Goal: Task Accomplishment & Management: Manage account settings

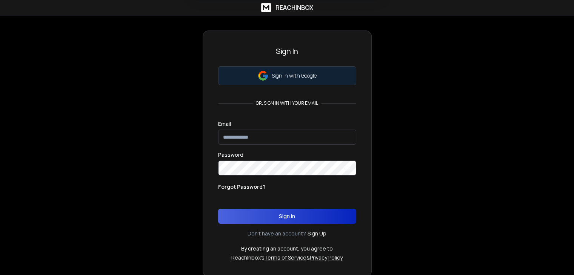
click at [307, 76] on p "Sign in with Google" at bounding box center [294, 76] width 45 height 8
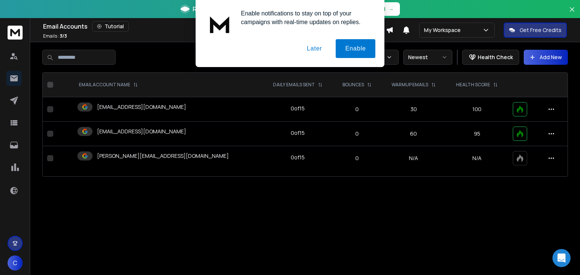
click at [320, 51] on button "Later" at bounding box center [314, 48] width 34 height 19
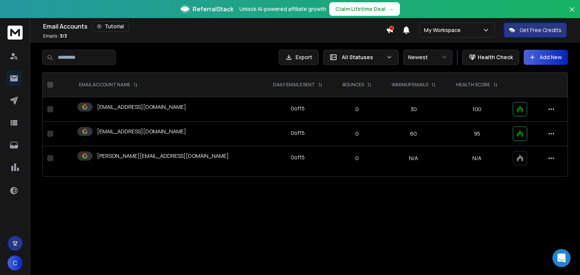
click at [546, 60] on button "Add New" at bounding box center [545, 57] width 44 height 15
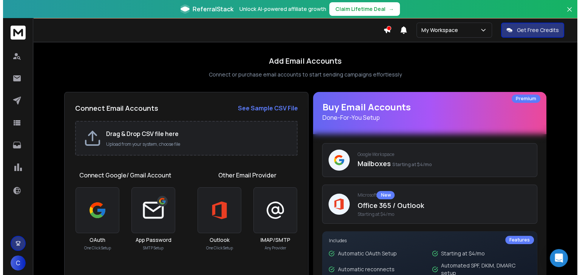
scroll to position [36, 0]
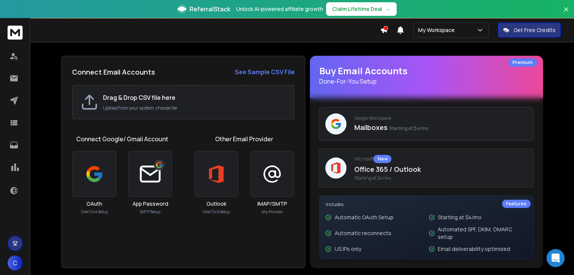
click at [103, 189] on div at bounding box center [94, 174] width 44 height 46
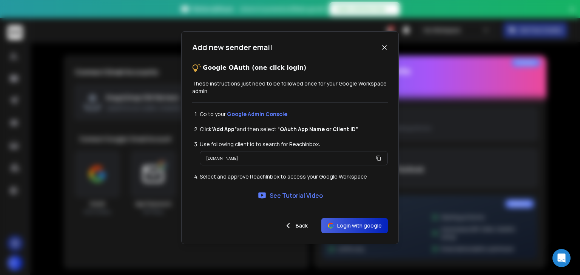
click at [385, 51] on div "Add new sender email" at bounding box center [289, 47] width 195 height 11
click at [384, 43] on div "Add new sender email" at bounding box center [289, 47] width 195 height 11
click at [384, 46] on icon at bounding box center [384, 47] width 7 height 7
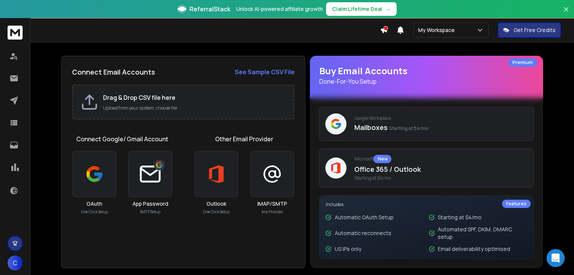
click at [269, 181] on icon at bounding box center [273, 174] width 16 height 16
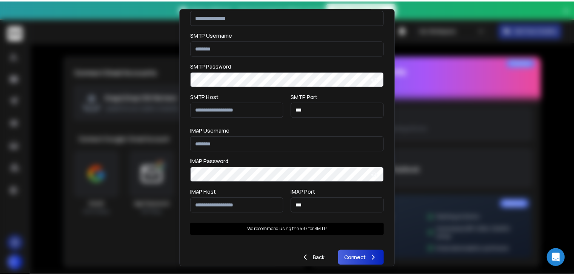
scroll to position [0, 0]
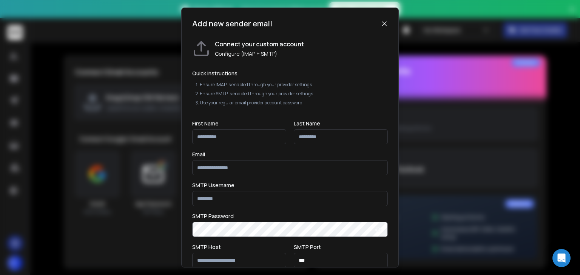
click at [386, 23] on icon at bounding box center [384, 23] width 7 height 7
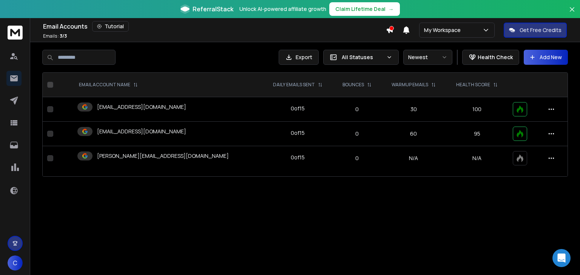
click at [543, 59] on button "Add New" at bounding box center [545, 57] width 44 height 15
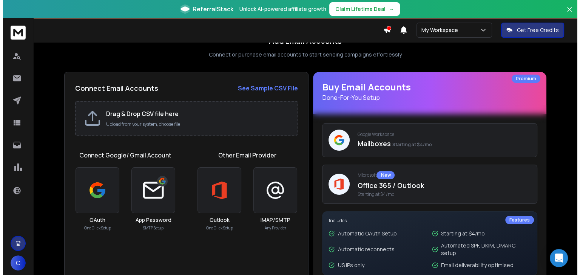
scroll to position [36, 0]
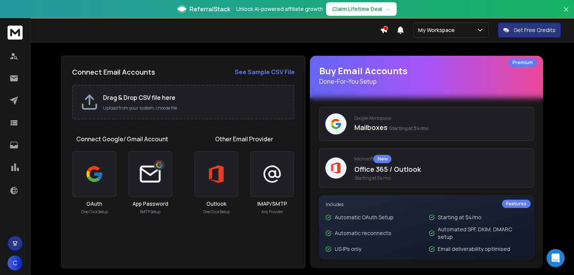
click at [96, 168] on icon at bounding box center [94, 169] width 12 height 6
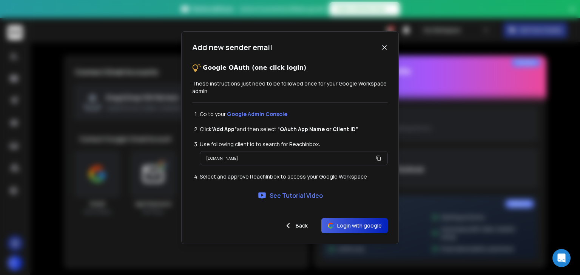
click at [343, 228] on button "Login with google" at bounding box center [354, 225] width 66 height 15
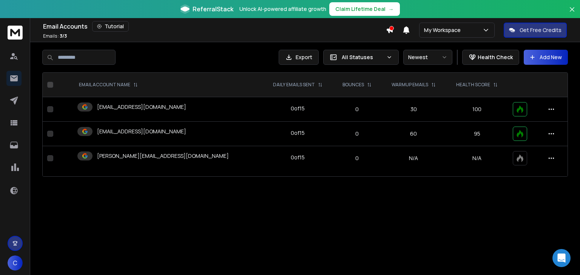
click at [537, 62] on button "Add New" at bounding box center [545, 57] width 44 height 15
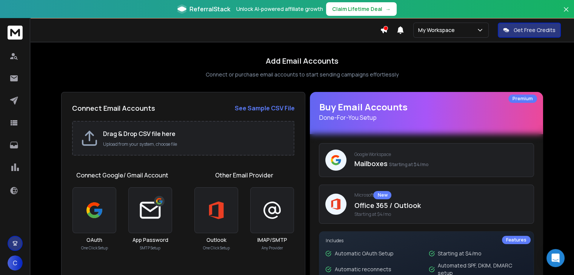
click at [107, 219] on div at bounding box center [94, 211] width 44 height 46
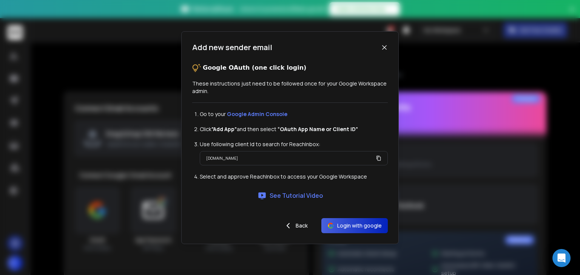
click at [385, 47] on icon at bounding box center [384, 47] width 7 height 7
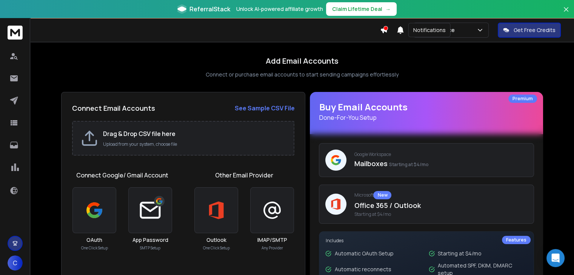
click at [400, 29] on icon at bounding box center [400, 30] width 7 height 8
click at [15, 74] on link at bounding box center [13, 78] width 15 height 15
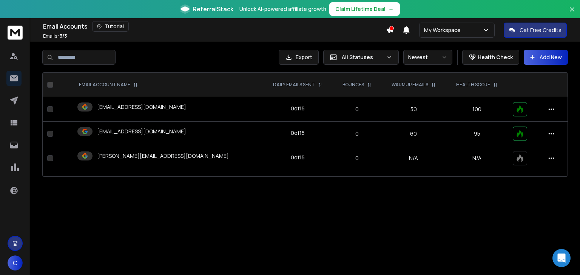
click at [380, 59] on p "All Statuses" at bounding box center [363, 58] width 42 height 8
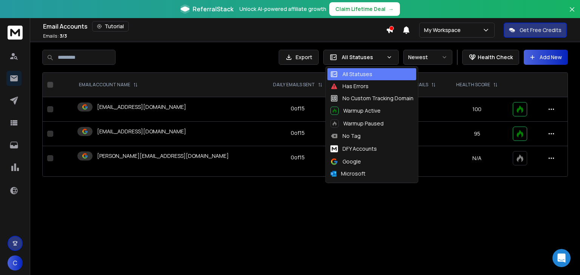
click at [417, 57] on button "Newest" at bounding box center [427, 57] width 49 height 15
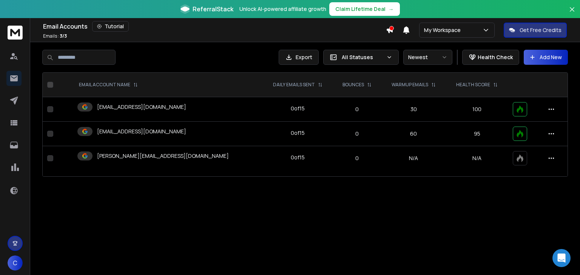
click at [543, 56] on button "Add New" at bounding box center [545, 57] width 44 height 15
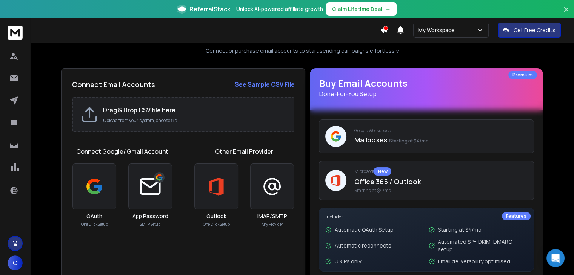
scroll to position [36, 0]
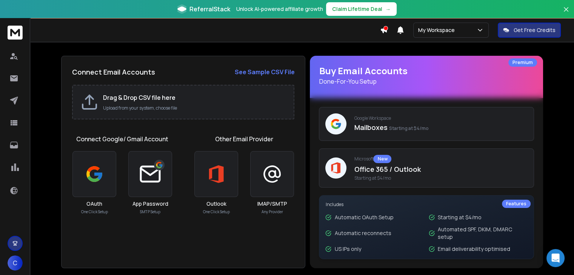
click at [104, 181] on icon at bounding box center [94, 174] width 19 height 23
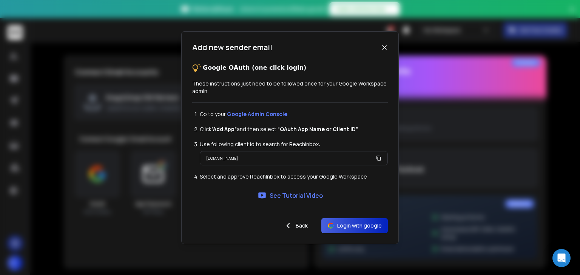
click at [137, 251] on div "Add new sender email Google OAuth (one click login) These instructions just nee…" at bounding box center [290, 138] width 580 height 228
click at [385, 46] on icon at bounding box center [384, 47] width 7 height 7
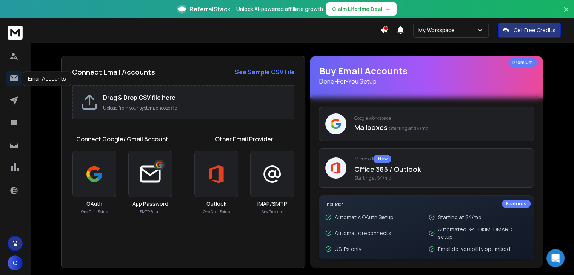
click at [16, 77] on icon at bounding box center [14, 78] width 8 height 6
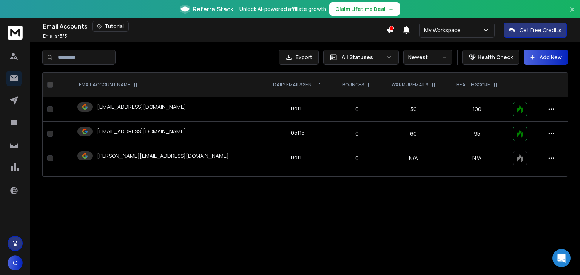
click at [545, 57] on button "Add New" at bounding box center [545, 57] width 44 height 15
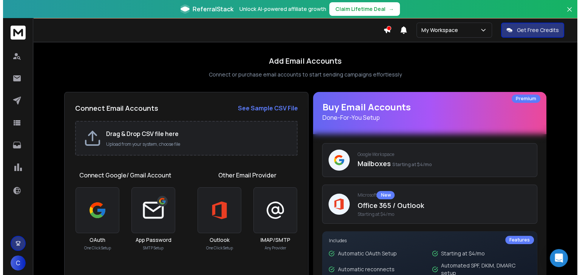
scroll to position [36, 0]
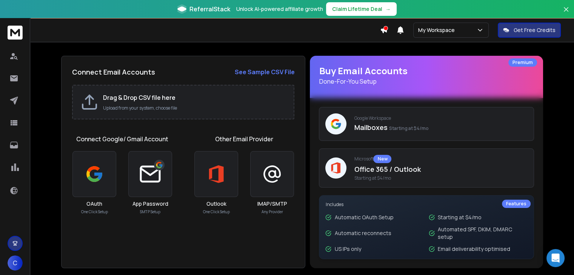
click at [108, 182] on div at bounding box center [94, 174] width 44 height 46
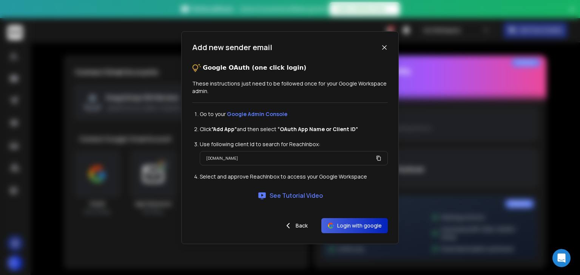
click at [345, 223] on button "Login with google" at bounding box center [354, 225] width 66 height 15
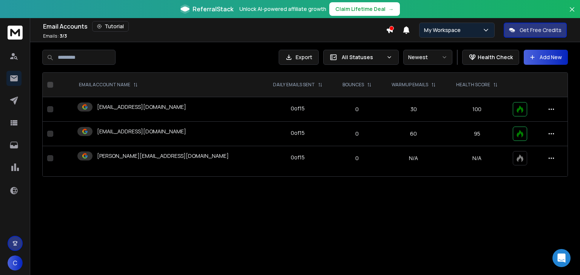
click at [462, 32] on p "My Workspace" at bounding box center [444, 30] width 40 height 8
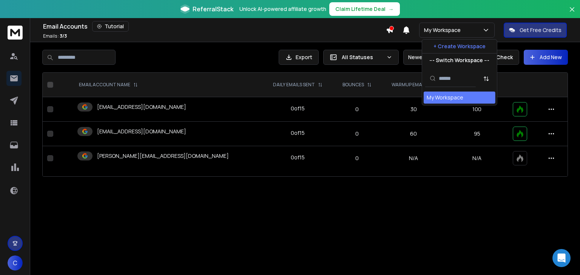
click at [520, 78] on th at bounding box center [521, 85] width 27 height 25
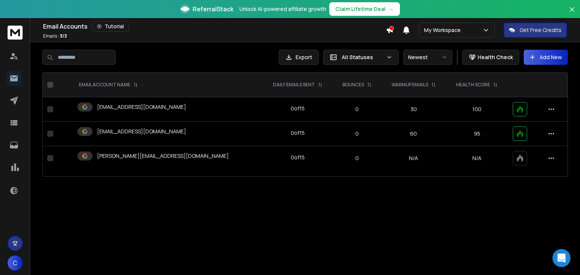
click at [531, 58] on icon at bounding box center [531, 57] width 5 height 5
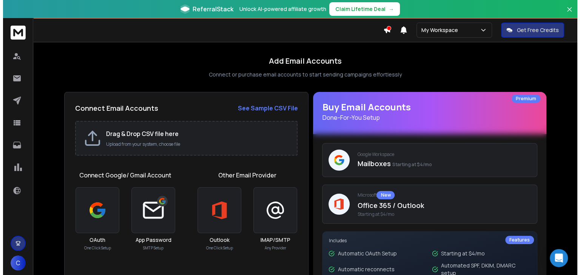
scroll to position [36, 0]
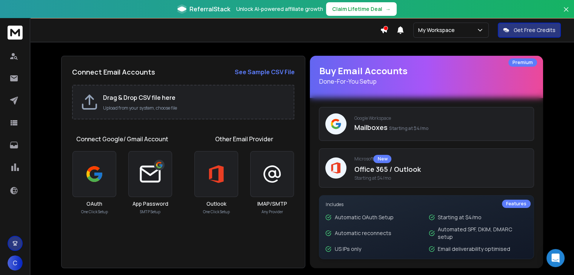
click at [109, 175] on div at bounding box center [94, 174] width 44 height 46
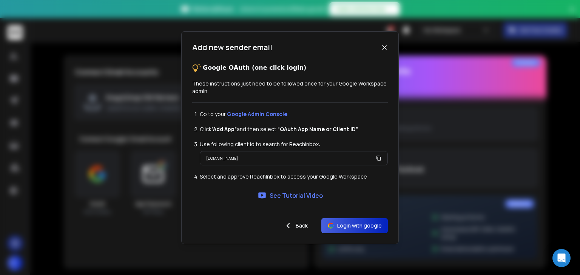
click at [354, 232] on button "Login with google" at bounding box center [354, 225] width 66 height 15
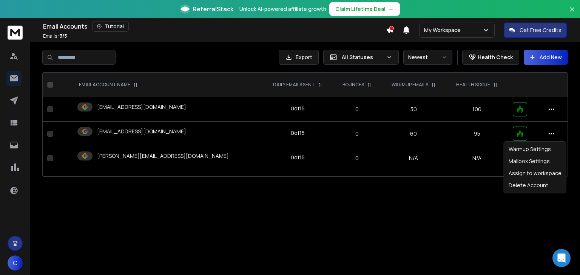
click at [548, 135] on icon at bounding box center [551, 134] width 7 height 7
click at [533, 182] on div "Delete Account" at bounding box center [534, 186] width 59 height 12
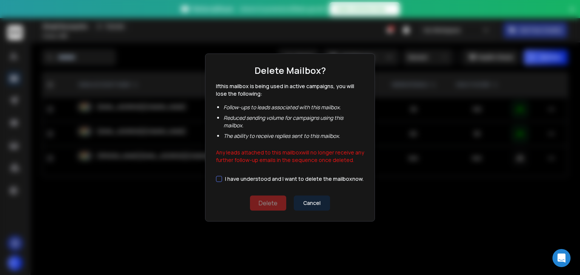
click at [218, 180] on button "I have understood and I want to delete the mailbox now." at bounding box center [219, 179] width 6 height 6
click at [259, 206] on button "Delete" at bounding box center [268, 203] width 36 height 15
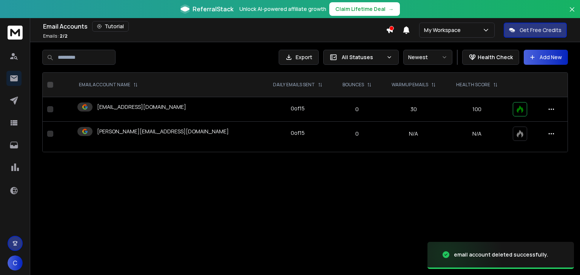
click at [539, 56] on button "Add New" at bounding box center [545, 57] width 44 height 15
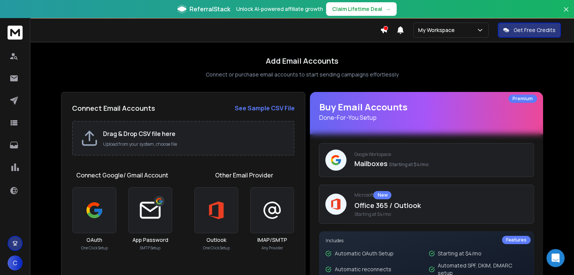
click at [100, 211] on icon at bounding box center [98, 213] width 8 height 8
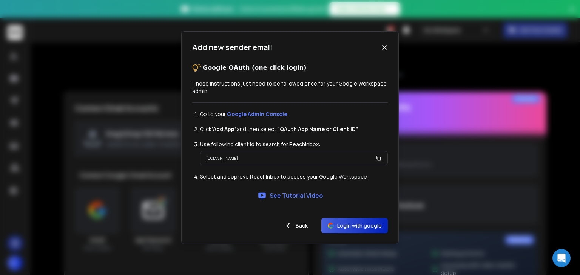
click at [350, 221] on button "Login with google" at bounding box center [354, 225] width 66 height 15
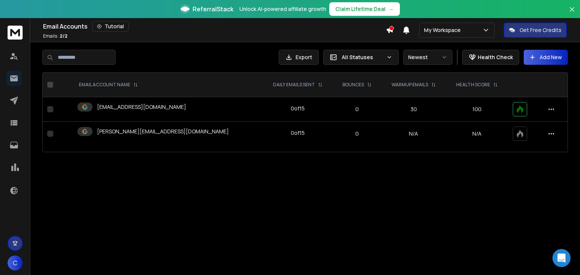
click at [547, 58] on button "Add New" at bounding box center [545, 57] width 44 height 15
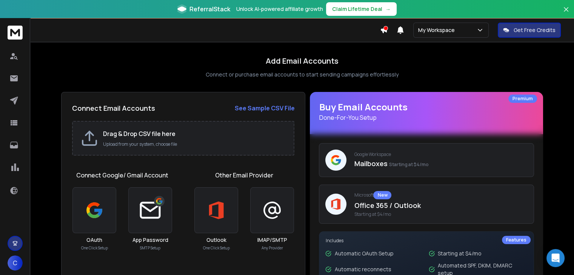
click at [101, 205] on icon at bounding box center [94, 210] width 19 height 23
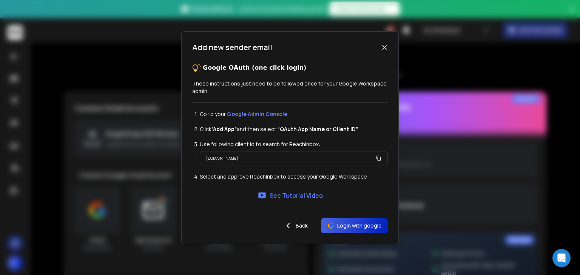
click at [281, 195] on link "See Tutorial Video" at bounding box center [289, 195] width 65 height 9
click at [250, 112] on link "Google Admin Console" at bounding box center [257, 114] width 60 height 7
click at [264, 112] on link "Google Admin Console" at bounding box center [257, 114] width 60 height 7
click at [377, 159] on icon at bounding box center [378, 158] width 4 height 5
click at [385, 46] on icon at bounding box center [384, 47] width 7 height 7
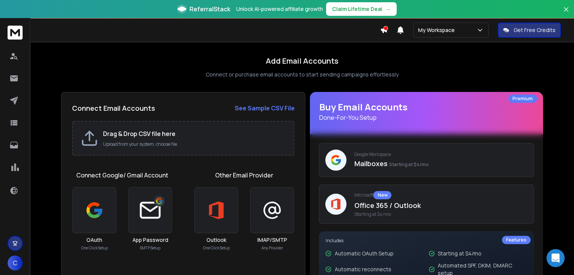
click at [94, 213] on icon at bounding box center [94, 210] width 19 height 23
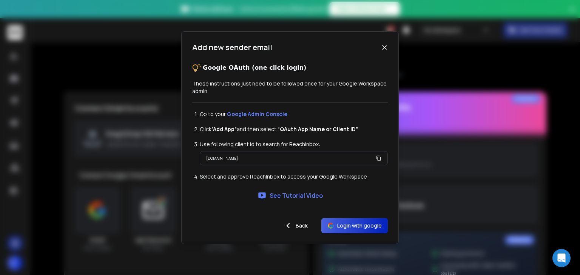
click at [348, 230] on button "Login with google" at bounding box center [354, 225] width 66 height 15
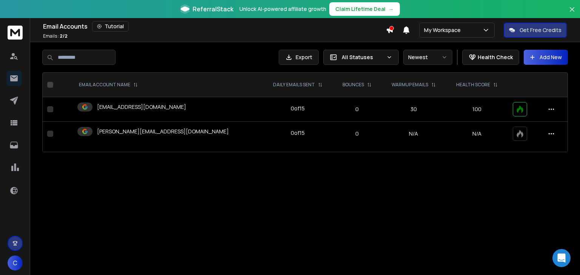
click at [530, 58] on icon at bounding box center [531, 57] width 5 height 5
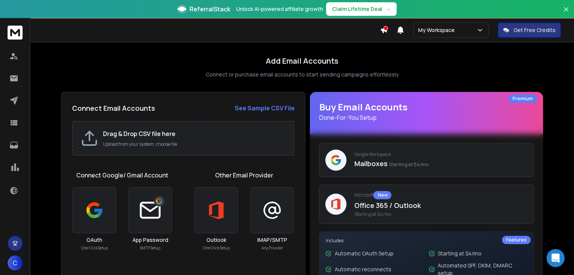
click at [104, 208] on icon at bounding box center [94, 210] width 19 height 23
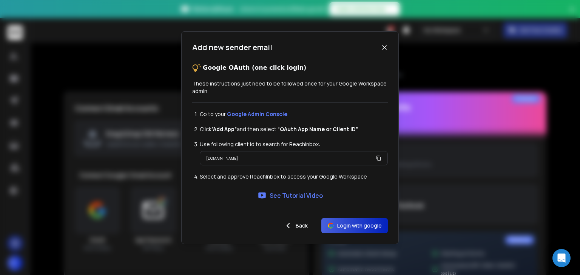
click at [382, 49] on icon at bounding box center [384, 47] width 7 height 7
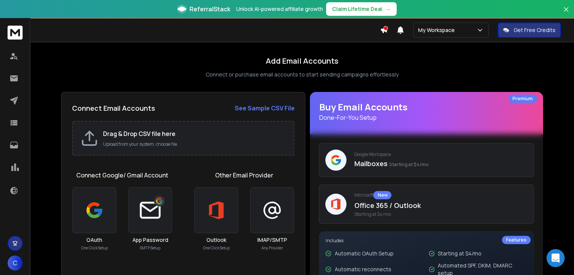
click at [567, 8] on icon "Close banner" at bounding box center [566, 9] width 5 height 5
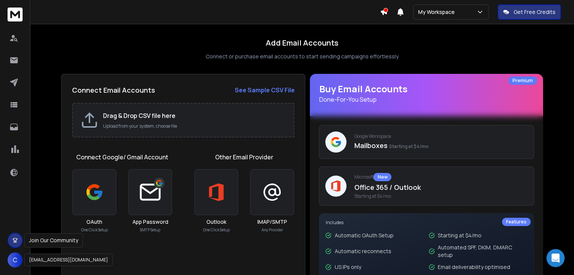
click at [14, 260] on span "C" at bounding box center [15, 260] width 15 height 15
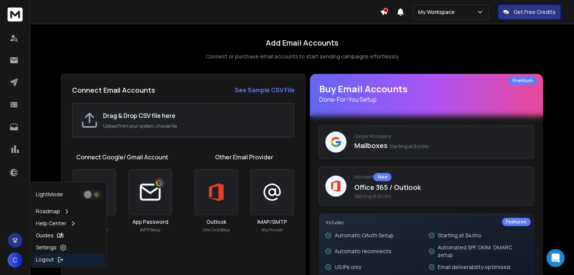
click at [45, 260] on p "Logout" at bounding box center [45, 260] width 18 height 8
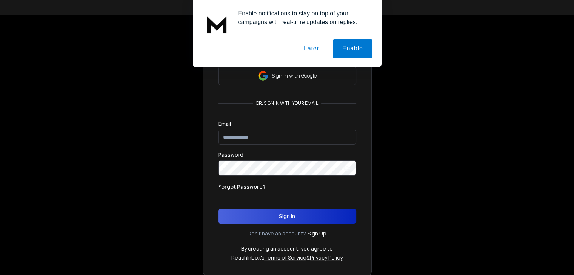
click at [314, 50] on button "Later" at bounding box center [311, 48] width 34 height 19
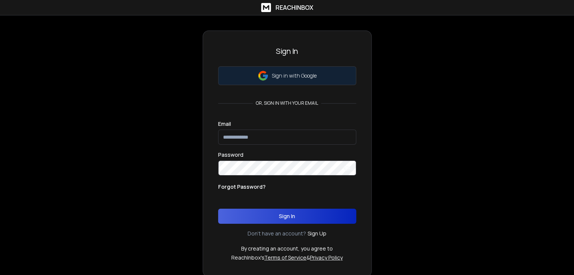
click at [308, 75] on p "Sign in with Google" at bounding box center [294, 76] width 45 height 8
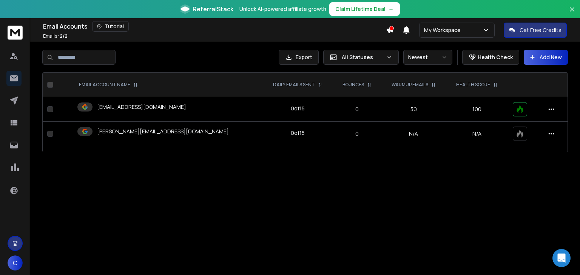
click at [537, 59] on button "Add New" at bounding box center [545, 57] width 44 height 15
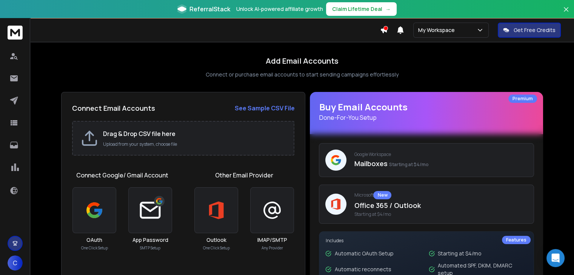
click at [92, 214] on icon at bounding box center [94, 215] width 12 height 6
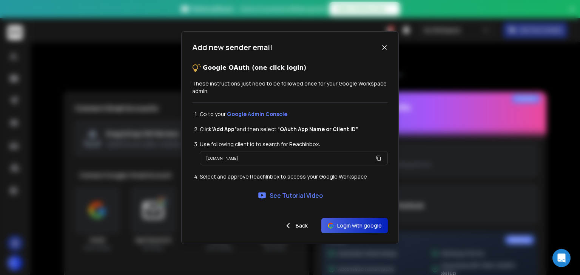
click at [271, 115] on link "Google Admin Console" at bounding box center [257, 114] width 60 height 7
click at [378, 157] on icon at bounding box center [378, 158] width 5 height 5
click at [355, 223] on button "Login with google" at bounding box center [354, 225] width 66 height 15
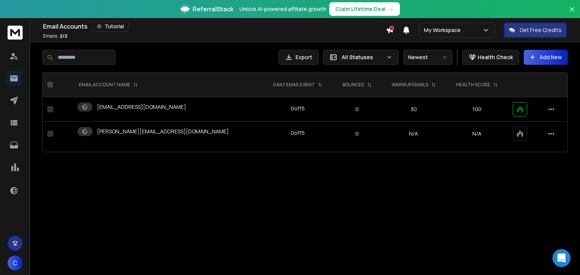
click at [542, 62] on button "Add New" at bounding box center [545, 57] width 44 height 15
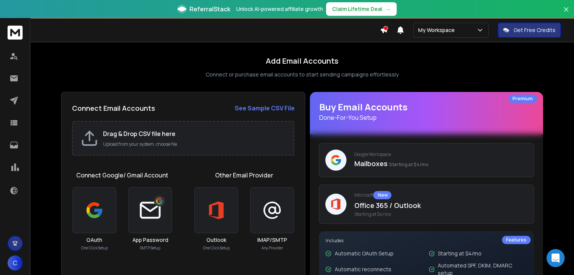
click at [101, 213] on icon at bounding box center [98, 213] width 8 height 8
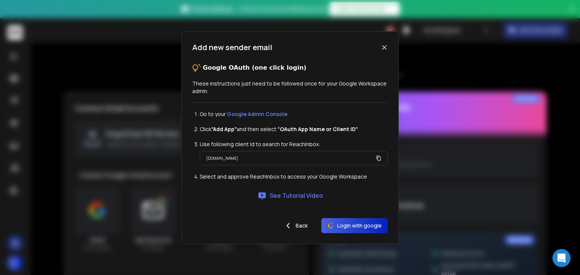
click at [263, 113] on link "Google Admin Console" at bounding box center [257, 114] width 60 height 7
click at [376, 158] on icon at bounding box center [378, 158] width 4 height 5
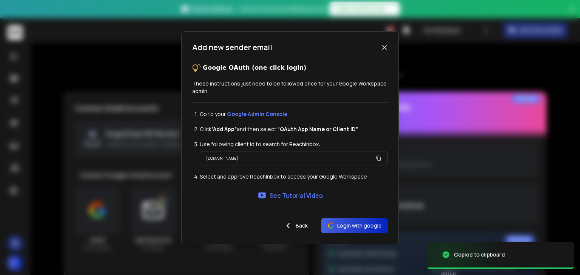
click at [336, 222] on button "Login with google" at bounding box center [354, 225] width 66 height 15
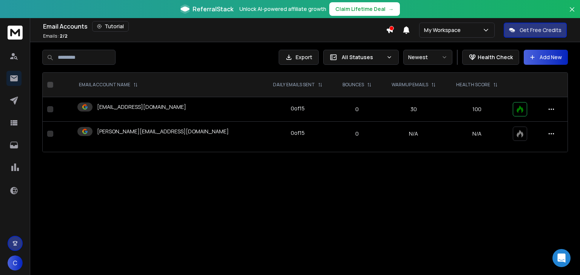
click at [548, 109] on icon at bounding box center [551, 109] width 7 height 7
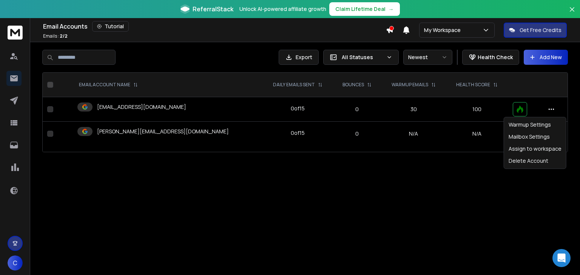
click at [540, 60] on button "Add New" at bounding box center [545, 57] width 44 height 15
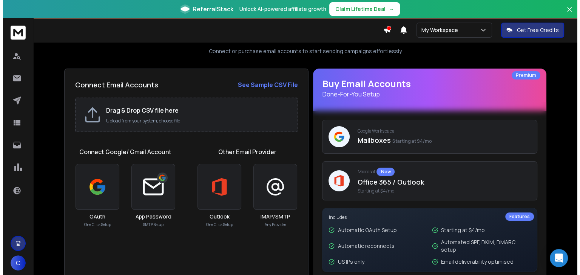
scroll to position [36, 0]
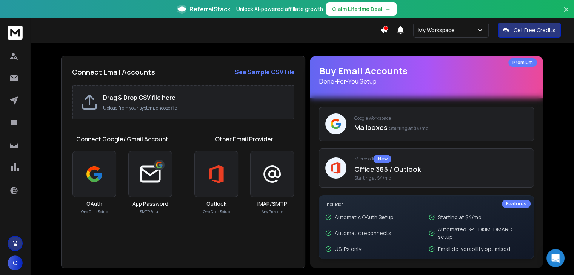
click at [142, 174] on icon at bounding box center [150, 174] width 23 height 23
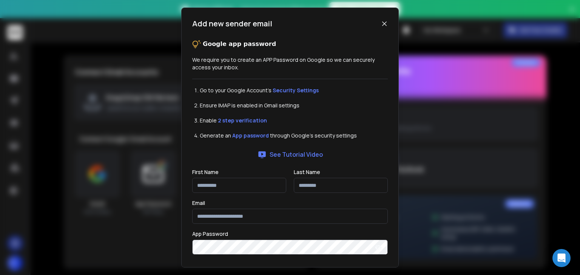
scroll to position [36, 0]
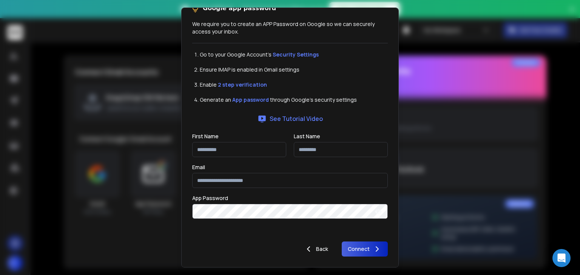
click at [157, 226] on div "Add new sender email Google app password We require you to create an APP Passwo…" at bounding box center [290, 137] width 580 height 275
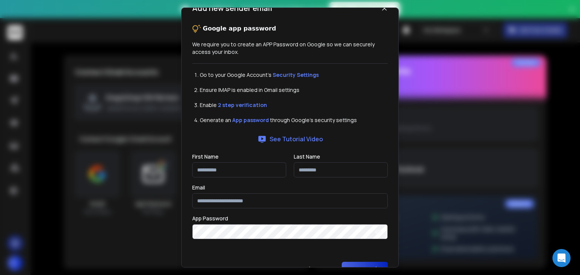
scroll to position [0, 0]
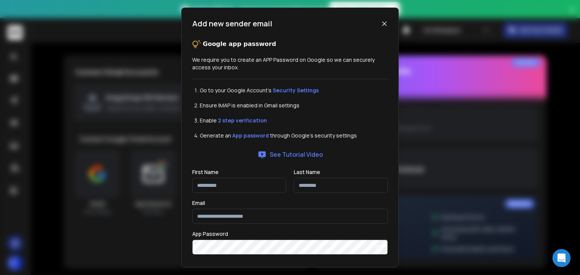
click at [384, 23] on icon at bounding box center [384, 23] width 7 height 7
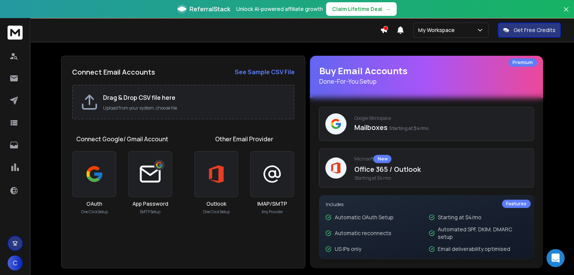
click at [278, 175] on icon at bounding box center [273, 174] width 16 height 16
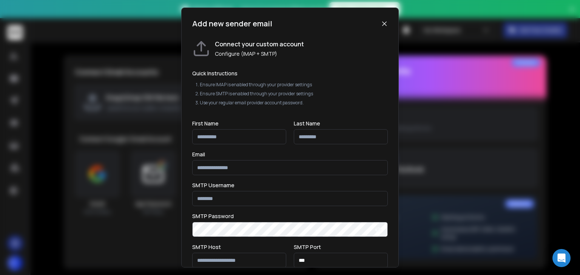
click at [239, 139] on input "text" at bounding box center [239, 136] width 94 height 15
click at [235, 138] on input "********" at bounding box center [239, 136] width 94 height 15
paste input "text"
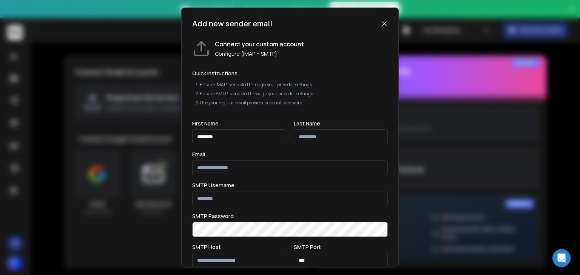
click at [319, 138] on input "text" at bounding box center [341, 136] width 94 height 15
click at [199, 138] on input "********" at bounding box center [239, 136] width 94 height 15
type input "********"
click at [319, 135] on input "text" at bounding box center [341, 136] width 94 height 15
click at [258, 170] on input "email" at bounding box center [289, 167] width 195 height 15
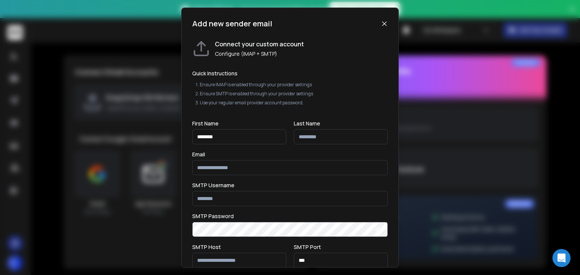
paste input "**********"
type input "**********"
click at [232, 200] on input "text" at bounding box center [289, 198] width 195 height 15
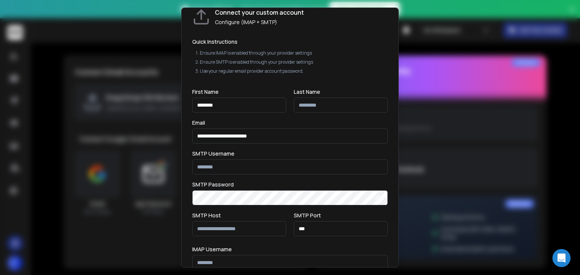
scroll to position [75, 0]
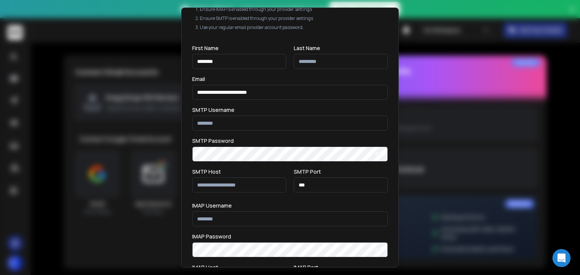
click at [216, 109] on label "SMTP Username" at bounding box center [213, 110] width 42 height 5
drag, startPoint x: 190, startPoint y: 109, endPoint x: 242, endPoint y: 106, distance: 51.4
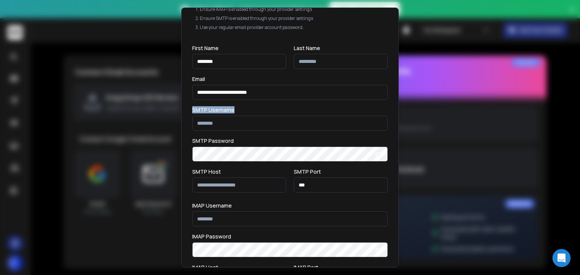
click at [242, 106] on div "**********" at bounding box center [289, 138] width 217 height 260
copy label "SMTP Username"
click at [235, 126] on input "text" at bounding box center [289, 123] width 195 height 15
paste input "**********"
type input "**********"
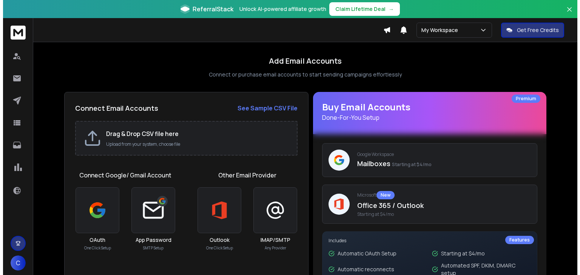
scroll to position [36, 0]
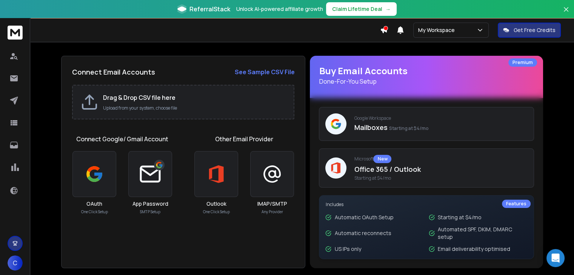
click at [159, 177] on icon at bounding box center [150, 174] width 23 height 23
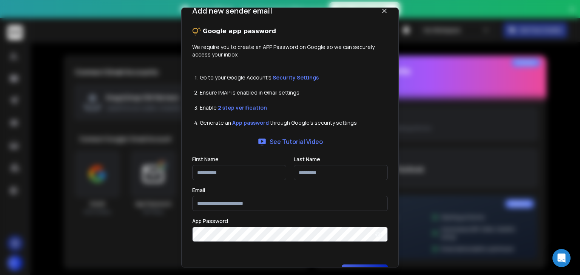
scroll to position [36, 0]
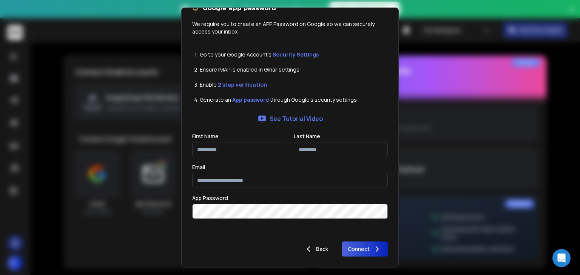
click at [112, 192] on div "Add new sender email Google app password We require you to create an APP Passwo…" at bounding box center [290, 137] width 580 height 275
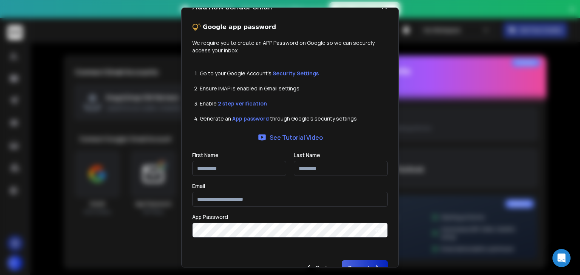
scroll to position [0, 0]
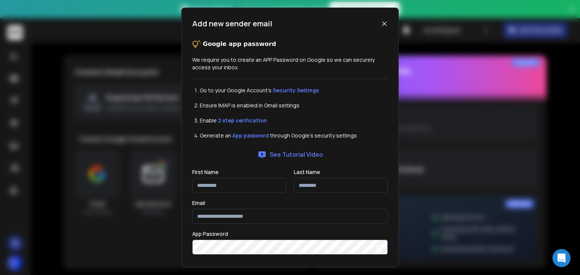
click at [383, 25] on icon at bounding box center [384, 24] width 5 height 5
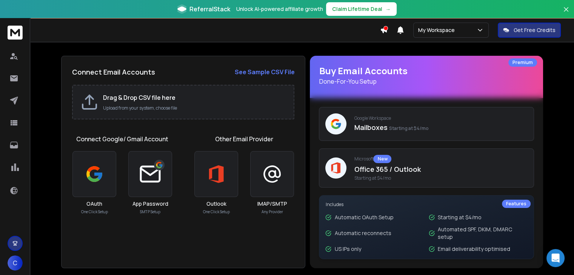
click at [275, 171] on circle at bounding box center [272, 174] width 6 height 6
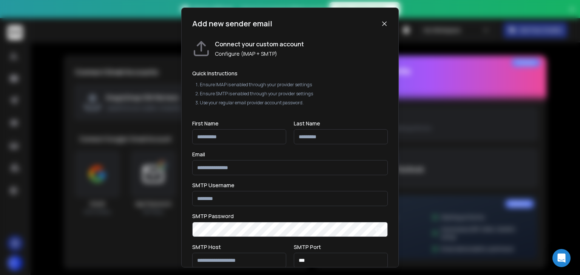
click at [239, 138] on input "text" at bounding box center [239, 136] width 94 height 15
type input "********"
click at [221, 168] on input "email" at bounding box center [289, 167] width 195 height 15
click at [233, 167] on input "*" at bounding box center [289, 167] width 195 height 15
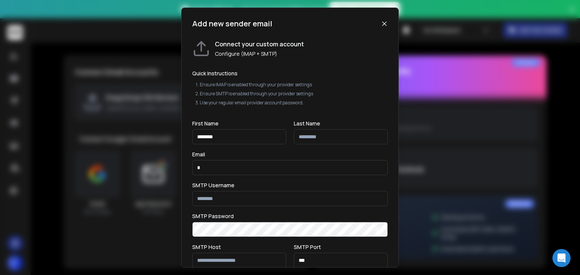
click at [233, 167] on input "*" at bounding box center [289, 167] width 195 height 15
paste input "**********"
type input "**********"
click at [232, 194] on input "text" at bounding box center [289, 198] width 195 height 15
click at [239, 196] on input "********" at bounding box center [289, 198] width 195 height 15
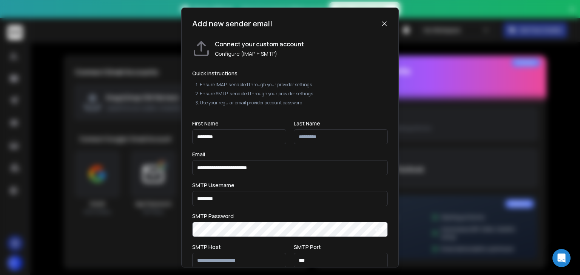
click at [239, 196] on input "********" at bounding box center [289, 198] width 195 height 15
click at [254, 165] on input "**********" at bounding box center [289, 167] width 195 height 15
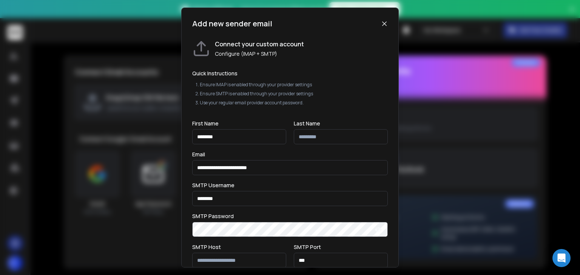
click at [232, 198] on input "********" at bounding box center [289, 198] width 195 height 15
paste input "text"
click at [253, 169] on input "**********" at bounding box center [289, 167] width 195 height 15
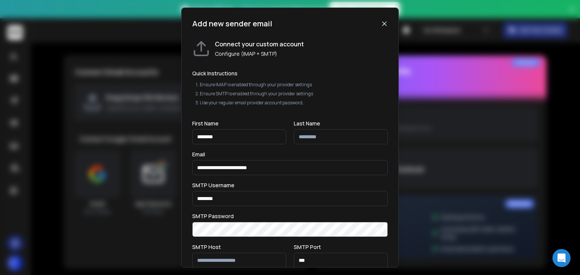
click at [253, 169] on input "**********" at bounding box center [289, 167] width 195 height 15
click at [239, 204] on input "********" at bounding box center [289, 198] width 195 height 15
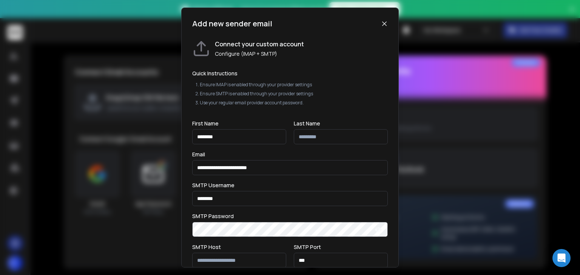
paste input "**********"
type input "**********"
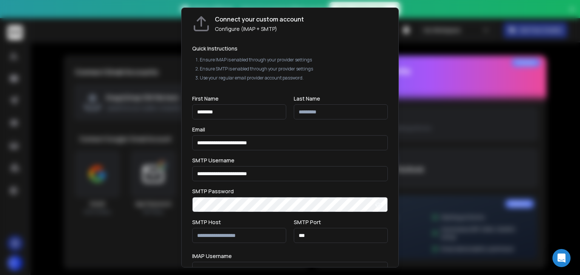
scroll to position [75, 0]
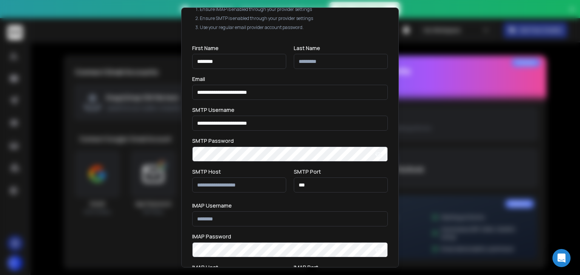
click at [234, 186] on input "text" at bounding box center [239, 185] width 94 height 15
click at [201, 172] on label "SMTP Host" at bounding box center [206, 171] width 29 height 5
click at [242, 185] on input "text" at bounding box center [239, 185] width 94 height 15
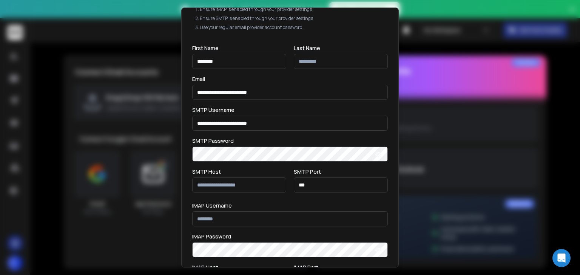
paste input "**********"
type input "**********"
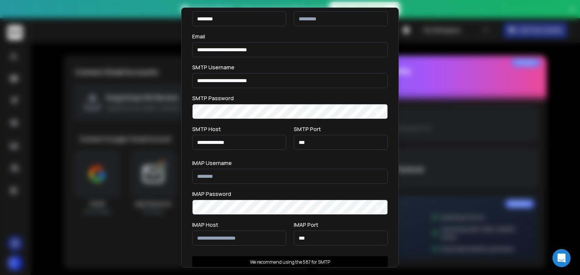
scroll to position [151, 0]
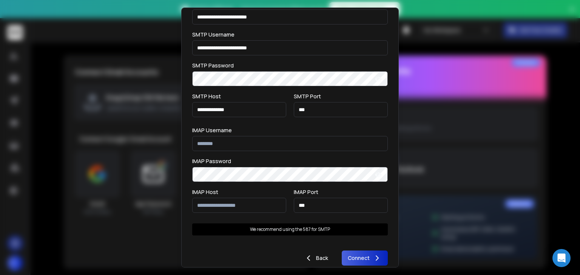
click at [249, 143] on input "text" at bounding box center [289, 143] width 195 height 15
click at [253, 46] on input "**********" at bounding box center [289, 47] width 195 height 15
click at [226, 138] on input "text" at bounding box center [289, 143] width 195 height 15
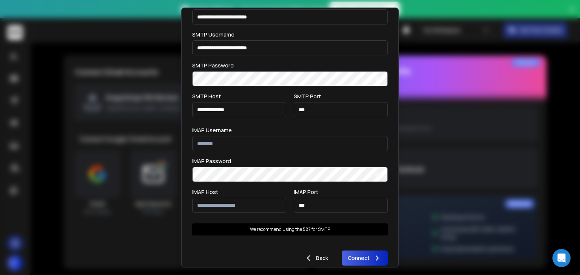
paste input "**********"
type input "**********"
click at [239, 206] on input "text" at bounding box center [239, 205] width 94 height 15
paste input "**********"
type input "**********"
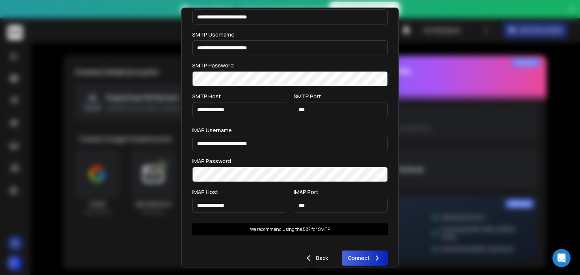
click at [309, 207] on input "***" at bounding box center [341, 205] width 94 height 15
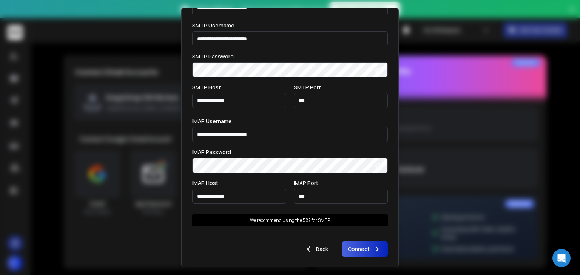
click at [281, 247] on div "Back Connect" at bounding box center [289, 249] width 195 height 15
click at [352, 250] on button "Connect" at bounding box center [365, 249] width 46 height 15
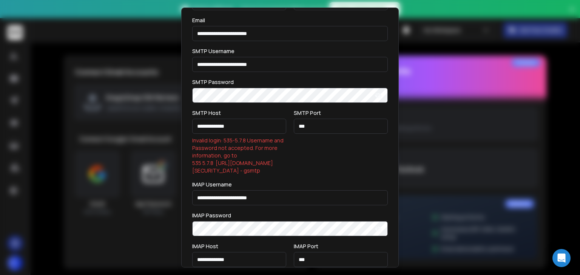
scroll to position [122, 0]
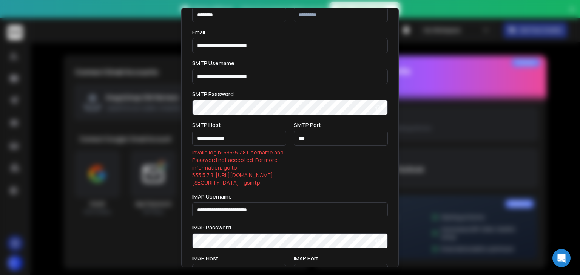
click at [377, 109] on icon at bounding box center [378, 108] width 7 height 5
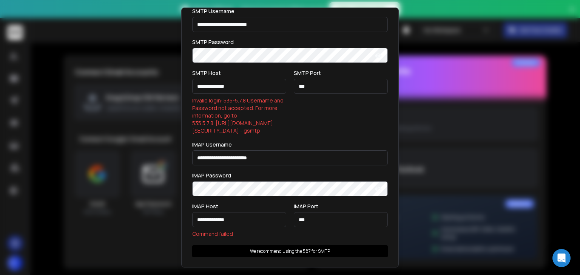
scroll to position [151, 0]
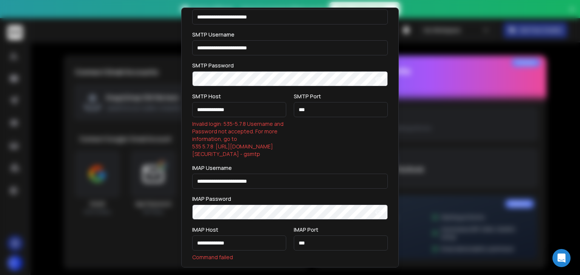
click at [314, 110] on input "***" at bounding box center [341, 109] width 94 height 15
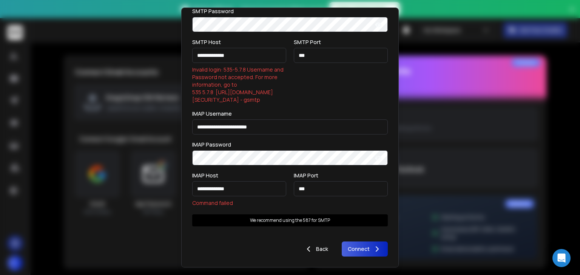
type input "***"
click at [361, 248] on button "Connect" at bounding box center [365, 249] width 46 height 15
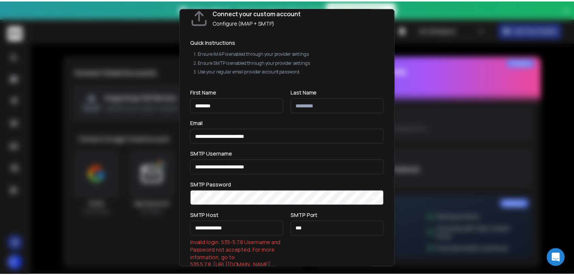
scroll to position [0, 0]
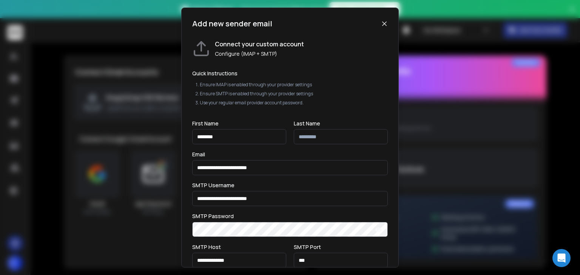
click at [383, 23] on icon at bounding box center [384, 23] width 7 height 7
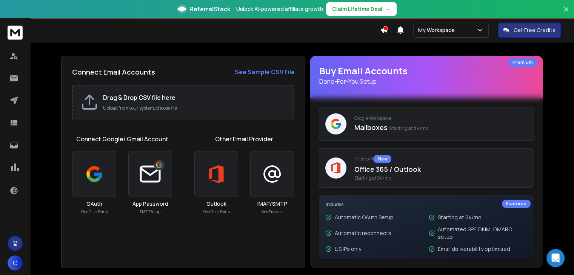
click at [206, 56] on div "Connect Email Accounts See Sample CSV File Drag & Drop CSV file here Upload fro…" at bounding box center [183, 162] width 244 height 213
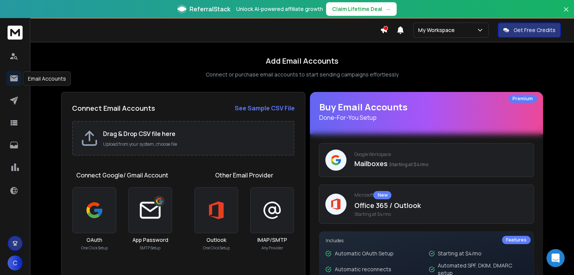
click at [15, 77] on icon at bounding box center [13, 78] width 9 height 9
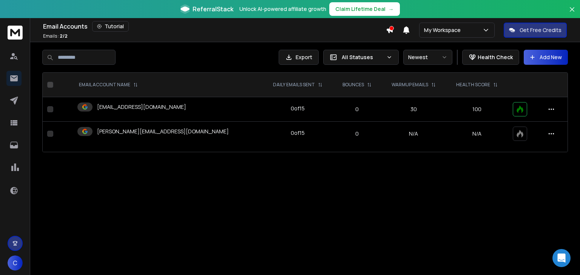
click at [542, 53] on button "Add New" at bounding box center [545, 57] width 44 height 15
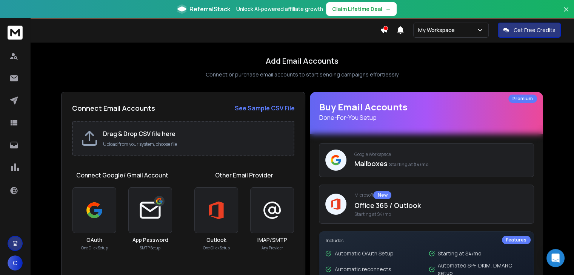
click at [98, 203] on icon at bounding box center [94, 206] width 12 height 6
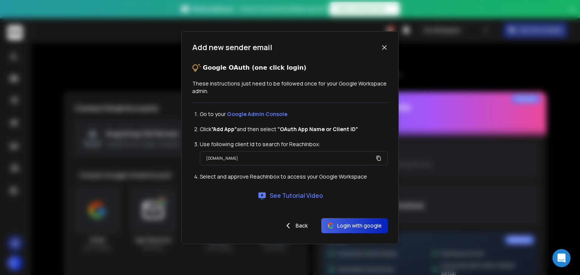
click at [376, 157] on icon at bounding box center [378, 158] width 5 height 5
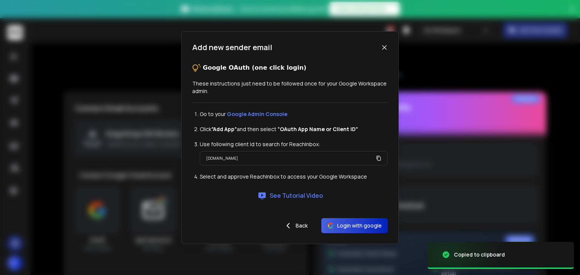
click at [343, 225] on button "Login with google" at bounding box center [354, 225] width 66 height 15
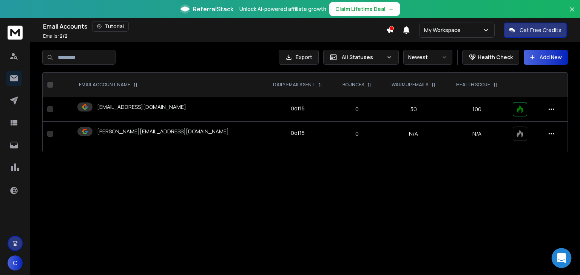
click at [561, 259] on icon "Open Intercom Messenger" at bounding box center [561, 259] width 9 height 10
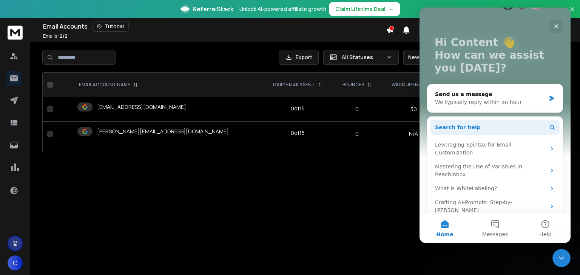
scroll to position [38, 0]
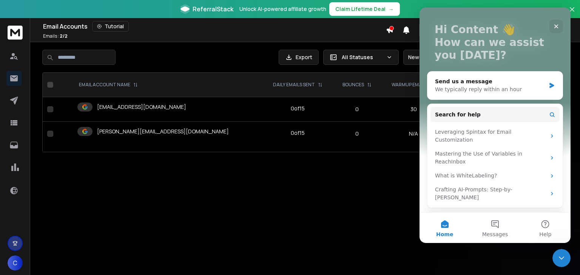
click at [251, 228] on div "ReferralStack Unlock AI-powered affiliate growth Lifetime Deals available! Clai…" at bounding box center [290, 137] width 580 height 275
click at [557, 27] on icon "Close" at bounding box center [556, 27] width 4 height 4
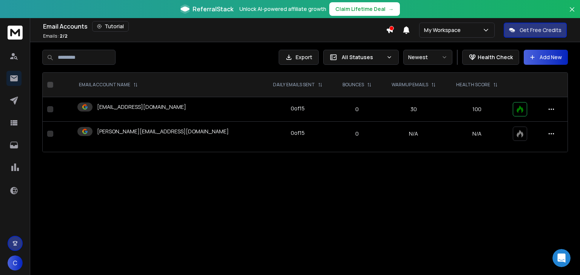
scroll to position [0, 0]
click at [543, 59] on button "Add New" at bounding box center [545, 57] width 44 height 15
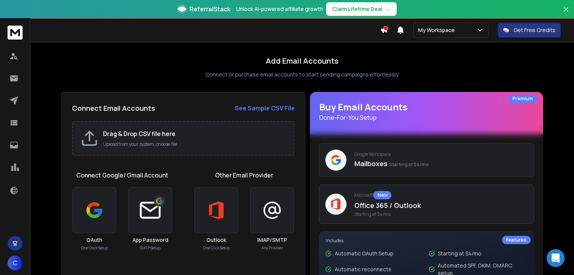
click at [107, 208] on div at bounding box center [94, 211] width 44 height 46
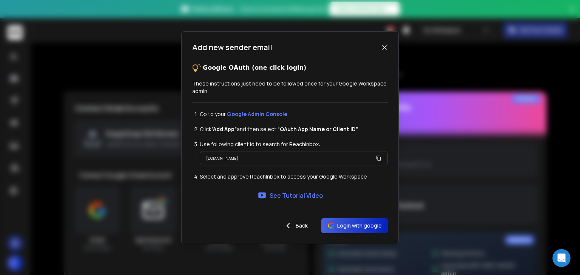
click at [229, 157] on p "[DOMAIN_NAME]" at bounding box center [222, 159] width 32 height 8
copy div "[DOMAIN_NAME]"
drag, startPoint x: 286, startPoint y: 189, endPoint x: 288, endPoint y: 194, distance: 4.9
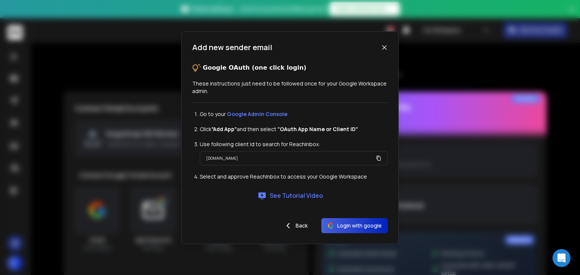
click at [286, 189] on div "Google OAuth (one click login) These instructions just need to be followed once…" at bounding box center [289, 148] width 195 height 170
click at [351, 225] on button "Login with google" at bounding box center [354, 225] width 66 height 15
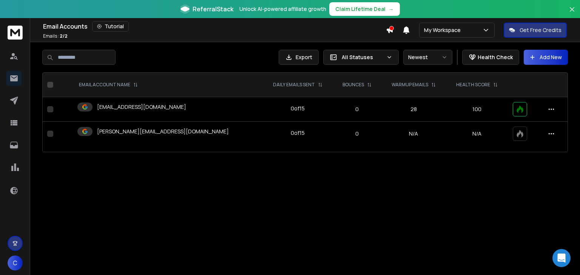
click at [50, 109] on button "button" at bounding box center [50, 109] width 6 height 6
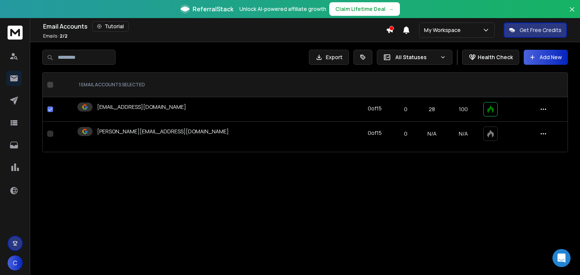
click at [540, 107] on icon at bounding box center [543, 109] width 7 height 7
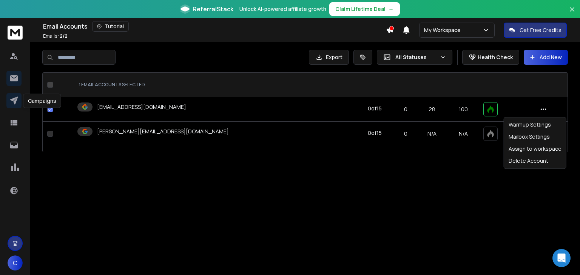
click at [12, 94] on link at bounding box center [13, 100] width 15 height 15
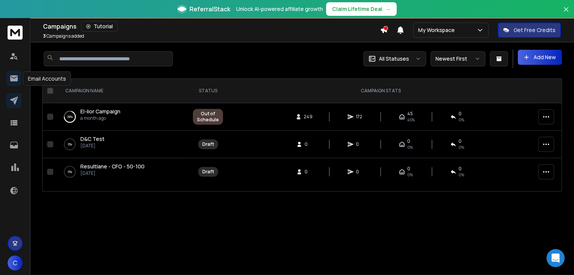
click at [13, 82] on icon at bounding box center [13, 78] width 9 height 9
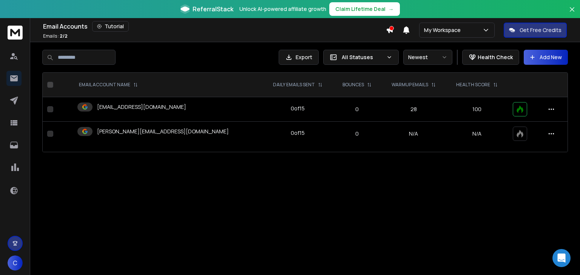
click at [48, 107] on button "button" at bounding box center [50, 109] width 6 height 6
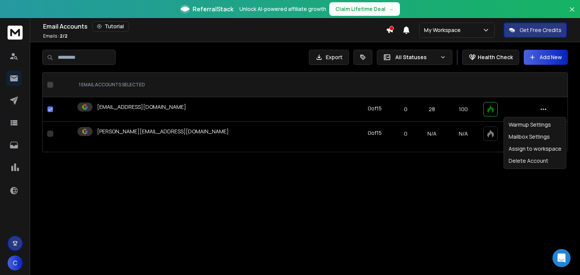
click at [542, 111] on button at bounding box center [542, 109] width 39 height 13
click at [527, 159] on div "Delete Account" at bounding box center [534, 161] width 59 height 12
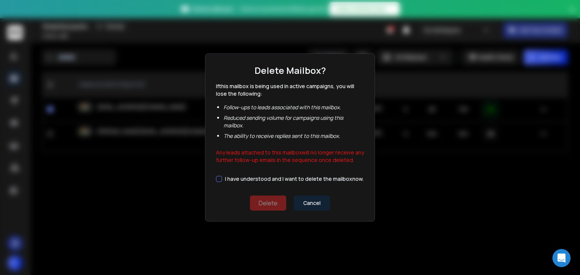
click at [223, 178] on div "I have understood and I want to delete the mailbox now." at bounding box center [290, 176] width 148 height 12
drag, startPoint x: 218, startPoint y: 179, endPoint x: 235, endPoint y: 178, distance: 16.2
click at [220, 178] on button "I have understood and I want to delete the mailbox now." at bounding box center [219, 179] width 6 height 6
click at [257, 194] on div "Delete Mailbox? If this mailbox is being used in active campaigns, you will los…" at bounding box center [290, 138] width 148 height 146
click at [259, 201] on button "Delete" at bounding box center [268, 203] width 36 height 15
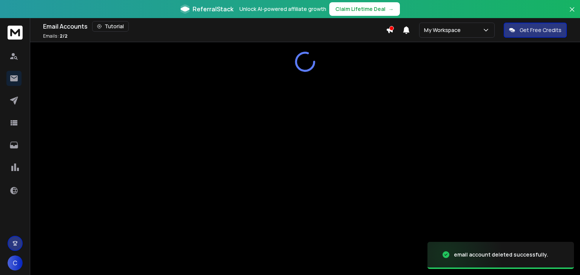
click at [571, 9] on icon "Close banner" at bounding box center [571, 9] width 5 height 5
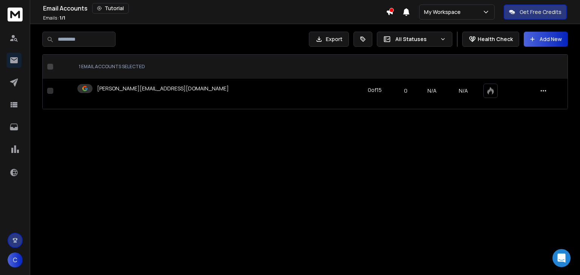
click at [545, 39] on button "Add New" at bounding box center [545, 39] width 44 height 15
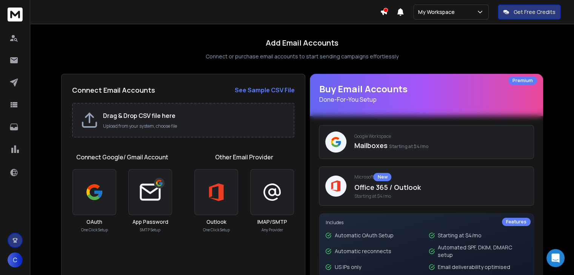
click at [101, 194] on icon at bounding box center [94, 192] width 19 height 23
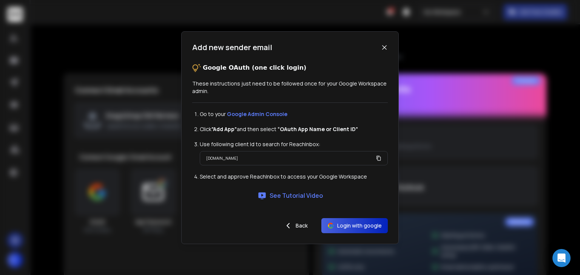
click at [366, 227] on button "Login with google" at bounding box center [354, 225] width 66 height 15
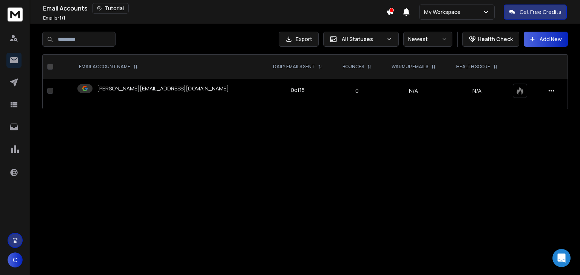
click at [303, 192] on div "ReferralStack Unlock AI-powered affiliate growth Lifetime Deals available! Clai…" at bounding box center [290, 137] width 580 height 275
click at [554, 259] on div "Open Intercom Messenger" at bounding box center [561, 259] width 20 height 20
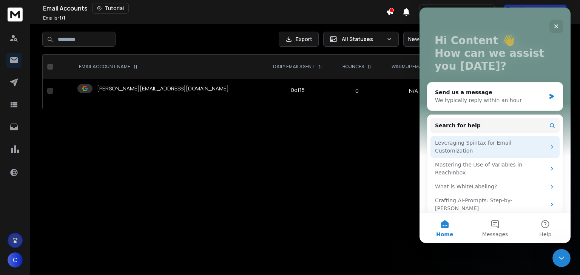
scroll to position [51, 0]
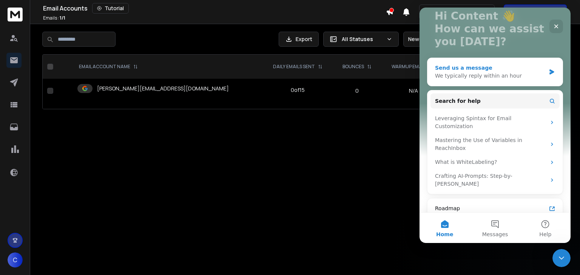
click at [466, 78] on div "We typically reply within an hour" at bounding box center [490, 76] width 111 height 8
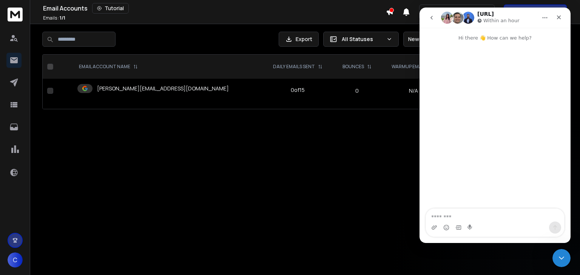
scroll to position [0, 0]
type textarea "***"
type textarea "**********"
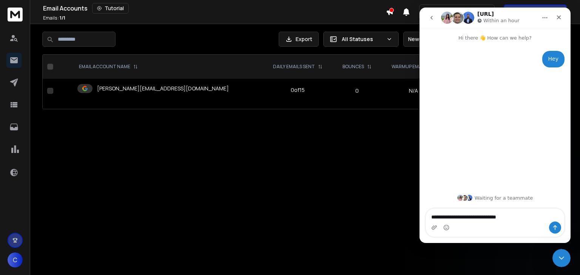
type textarea "**********"
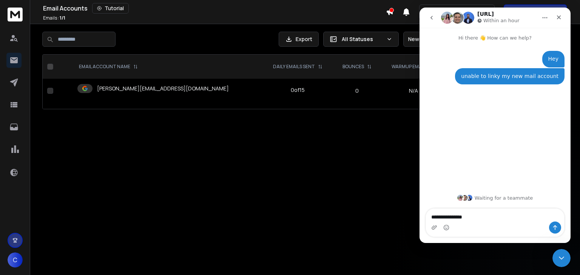
type textarea "**********"
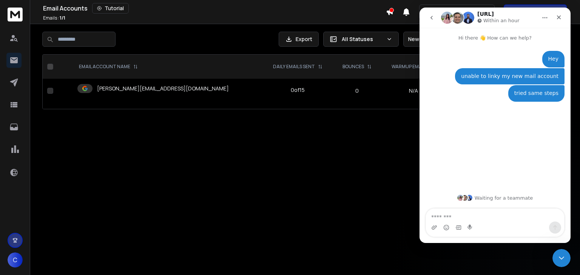
type textarea "*"
type textarea "*********"
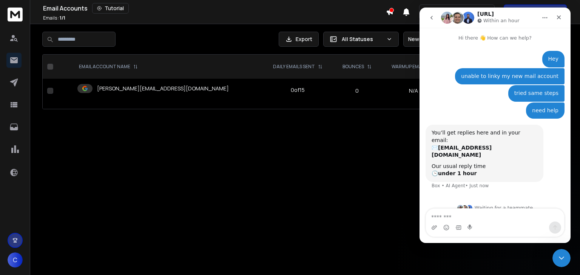
click at [362, 231] on div "ReferralStack Unlock AI-powered affiliate growth Lifetime Deals available! Clai…" at bounding box center [290, 137] width 580 height 275
click at [228, 189] on div "ReferralStack Unlock AI-powered affiliate growth Lifetime Deals available! Clai…" at bounding box center [290, 137] width 580 height 275
